Goal: Navigation & Orientation: Understand site structure

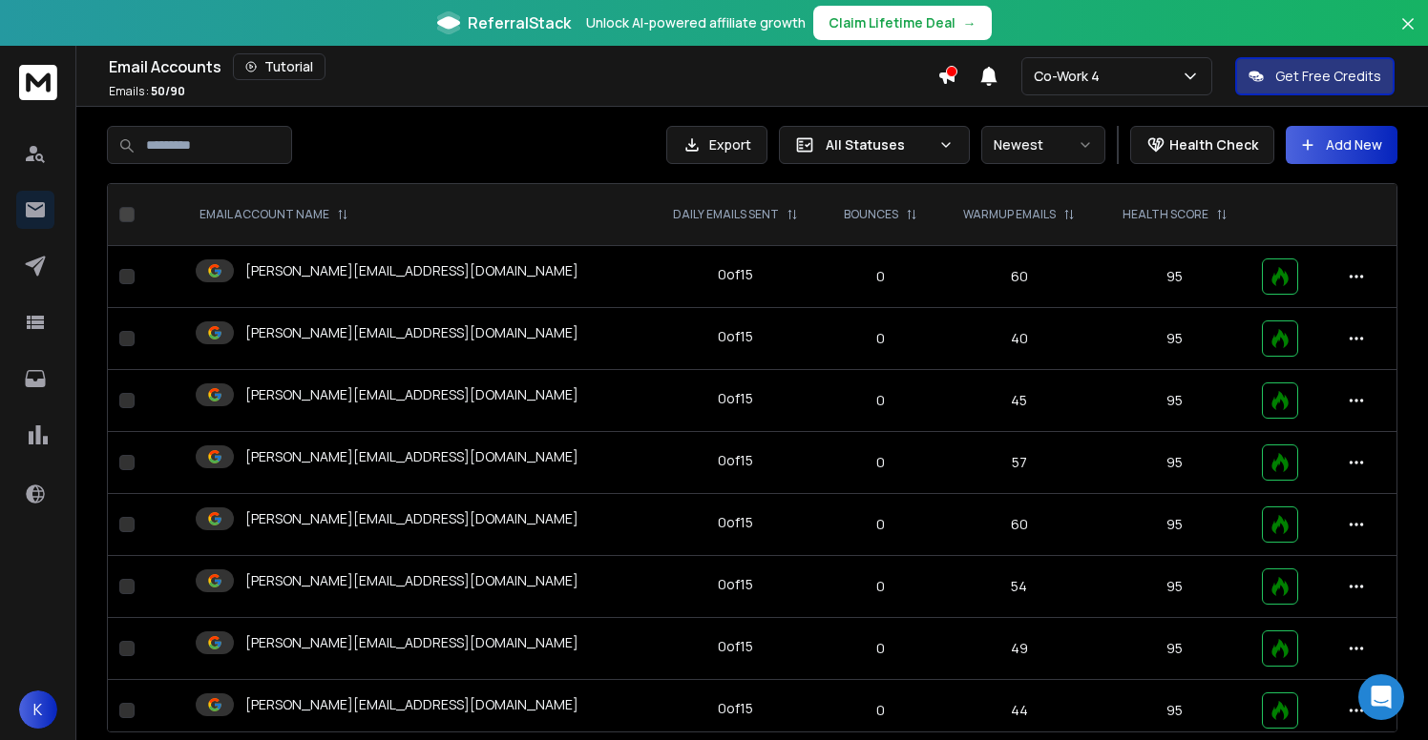
click at [252, 207] on div "EMAIL ACCOUNT NAME" at bounding box center [273, 214] width 149 height 15
click at [252, 207] on div "ReferralStack Unlock AI-powered affiliate growth Lifetime Deals available! Clai…" at bounding box center [714, 370] width 1428 height 740
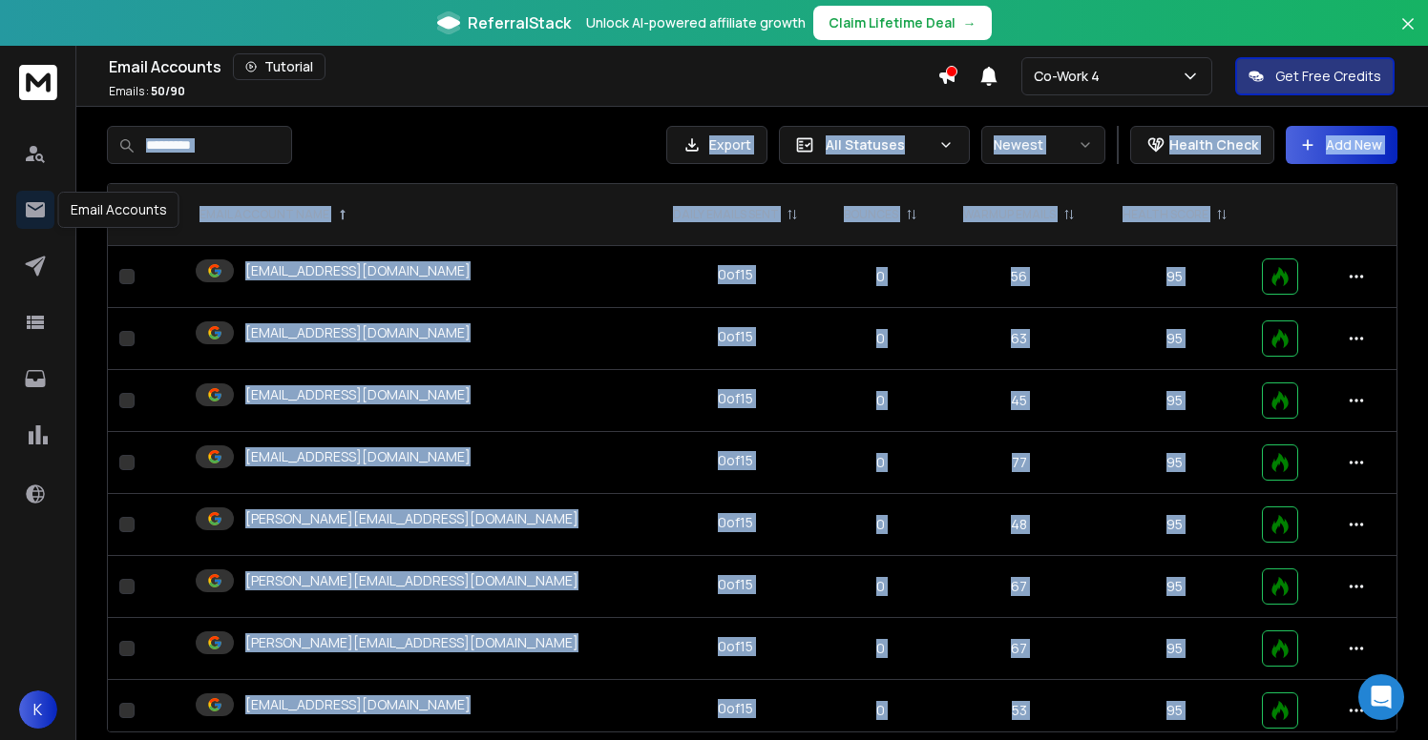
click at [32, 213] on icon at bounding box center [35, 209] width 19 height 15
click at [35, 150] on circle at bounding box center [34, 150] width 8 height 8
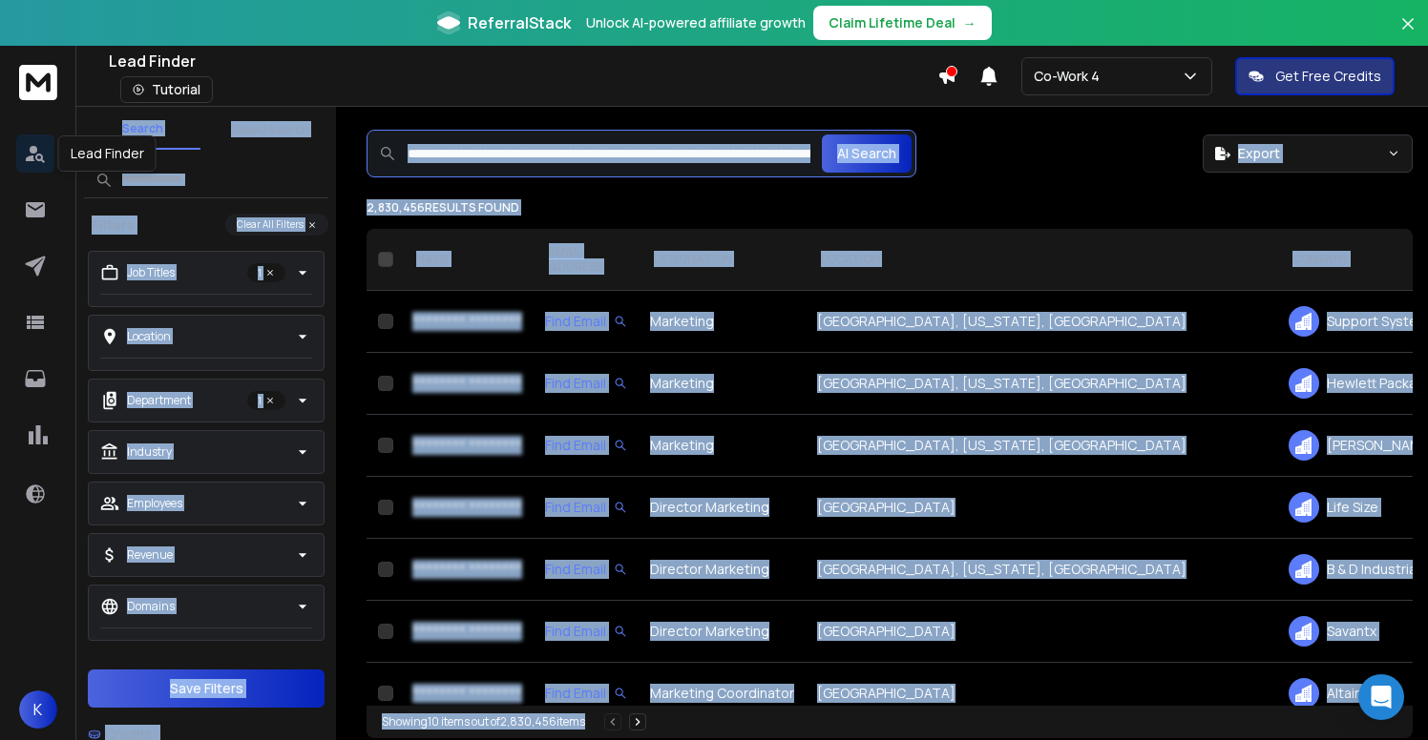
click at [794, 80] on div "Tutorial" at bounding box center [523, 89] width 828 height 27
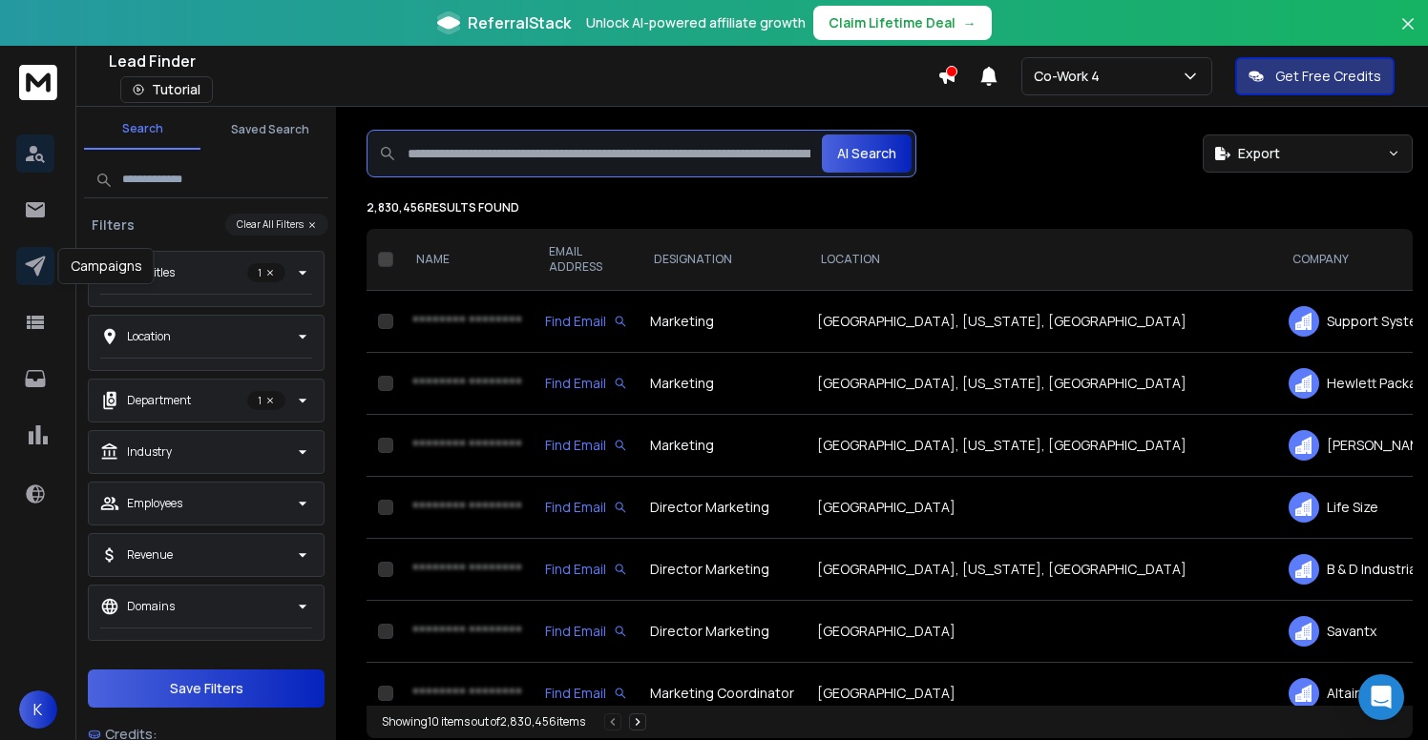
click at [34, 269] on icon at bounding box center [35, 267] width 20 height 20
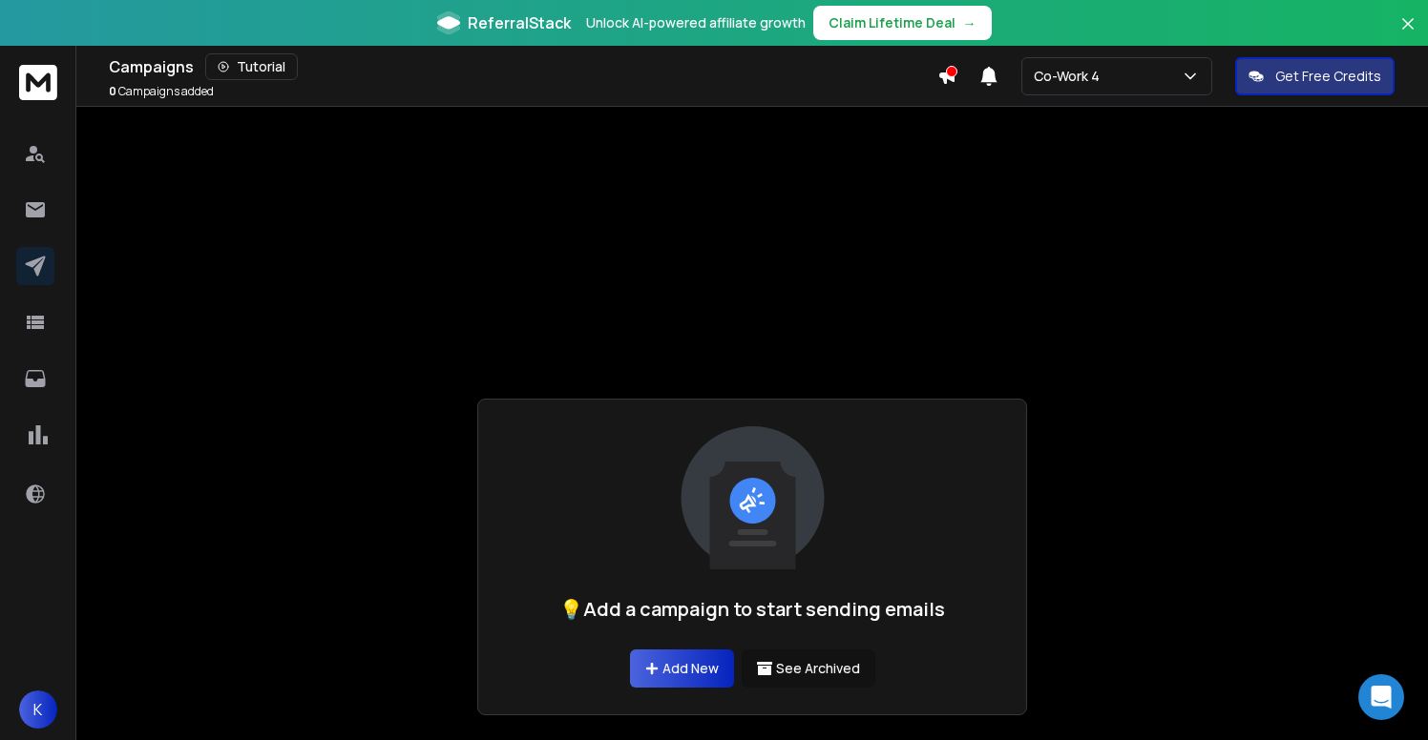
click at [39, 285] on div at bounding box center [38, 269] width 44 height 45
click at [35, 267] on icon at bounding box center [35, 267] width 20 height 20
click at [35, 212] on icon at bounding box center [35, 209] width 19 height 15
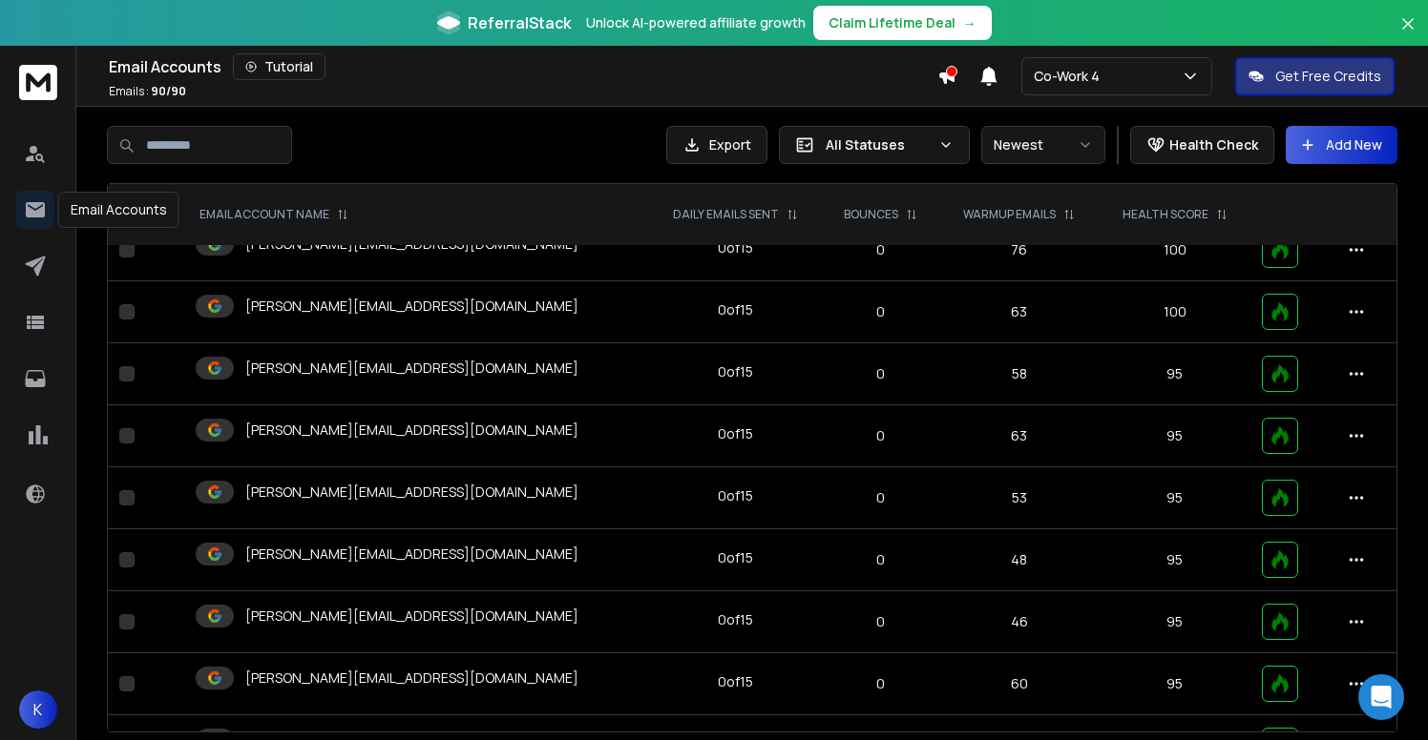
scroll to position [3798, 0]
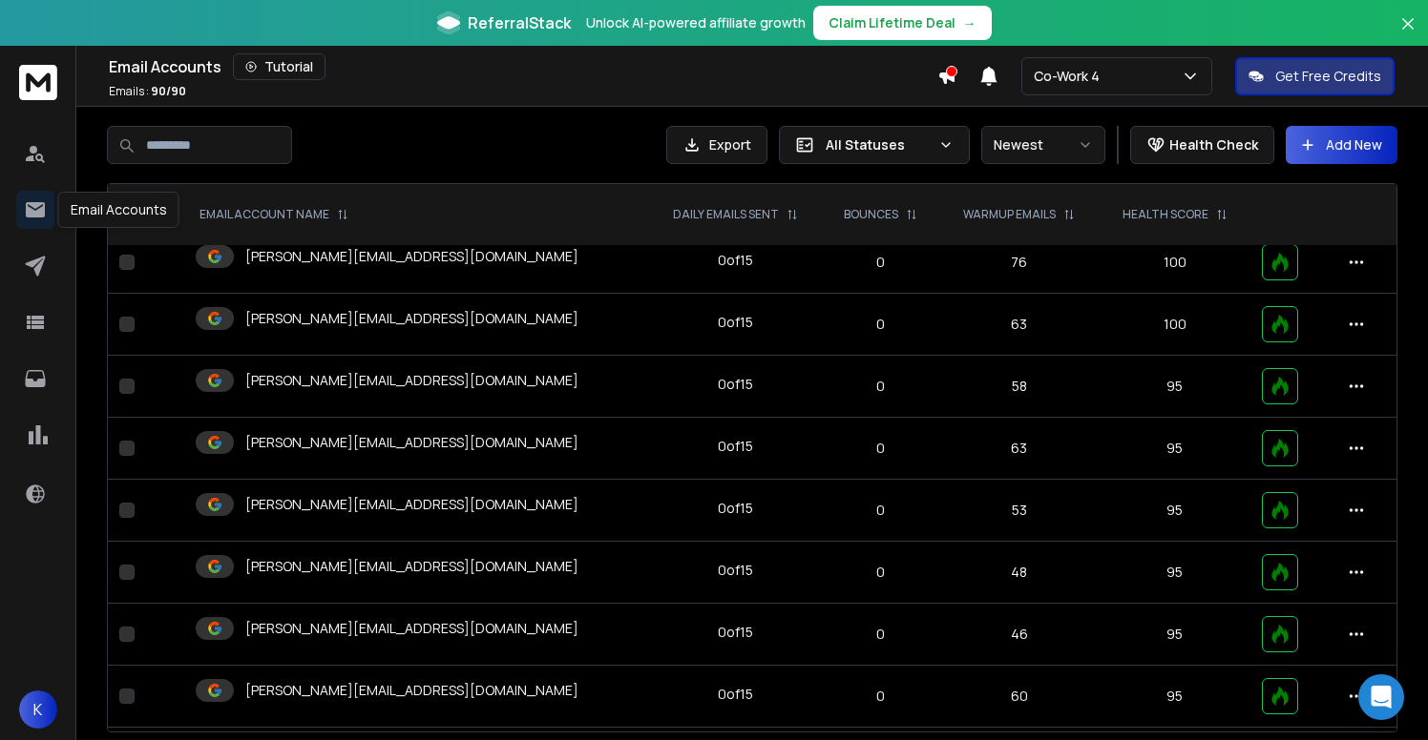
click at [30, 219] on icon at bounding box center [35, 209] width 23 height 23
